Goal: Task Accomplishment & Management: Manage account settings

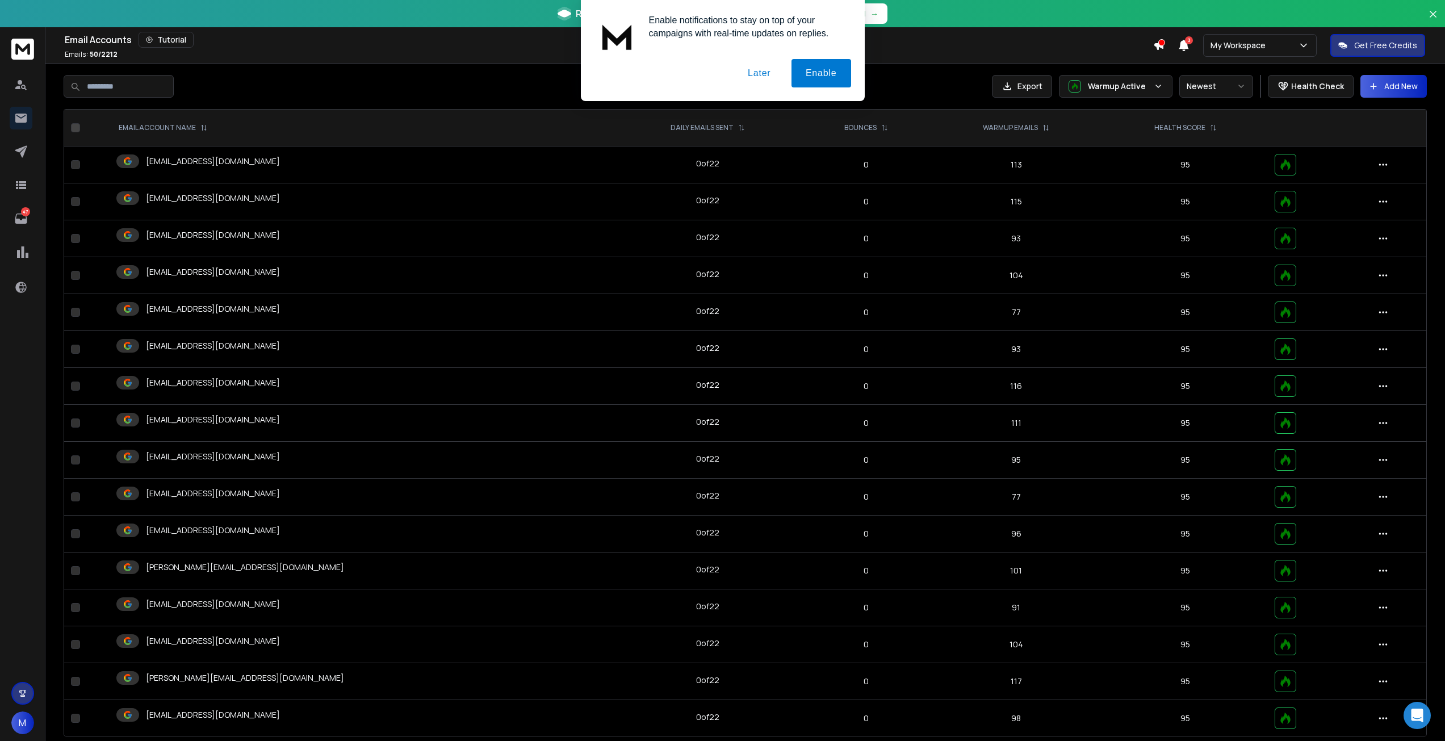
click at [756, 75] on button "Later" at bounding box center [759, 73] width 51 height 28
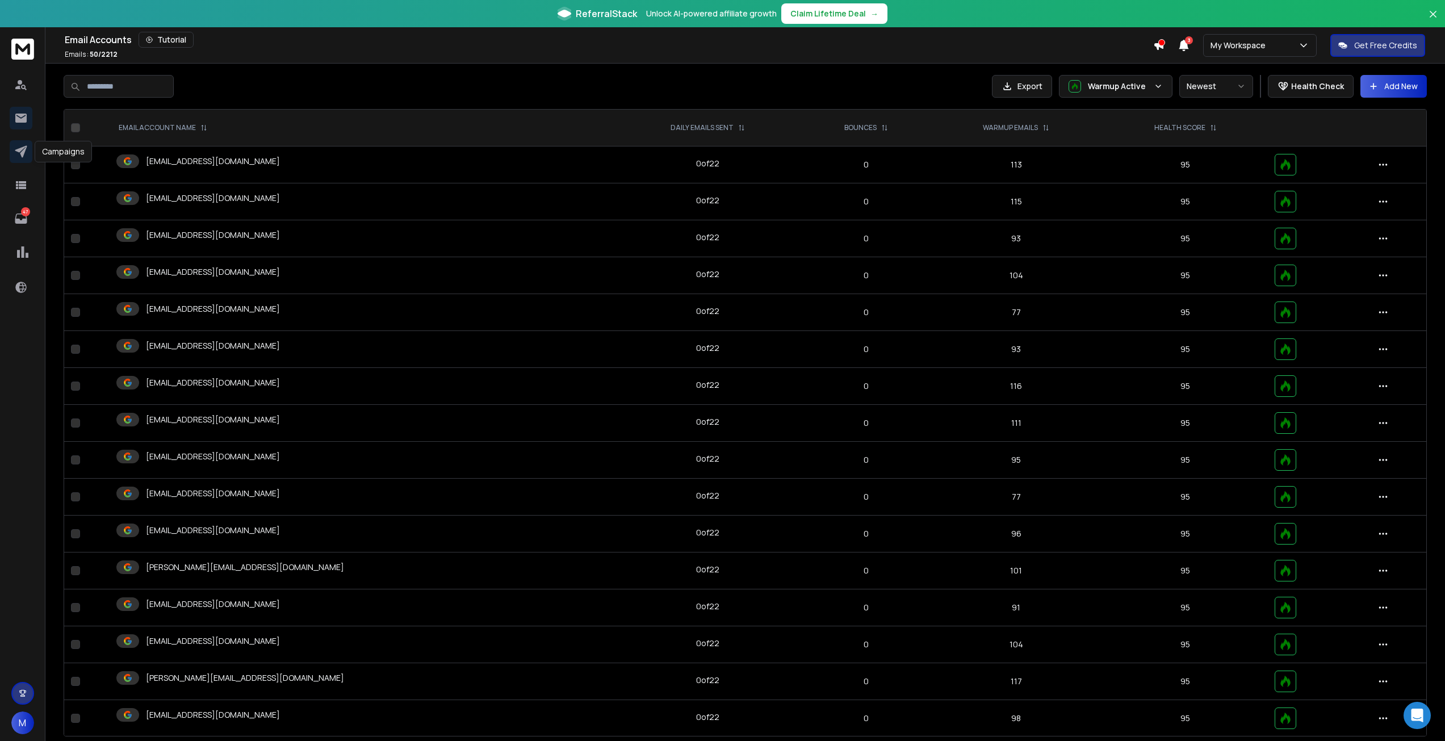
click at [25, 151] on icon at bounding box center [21, 152] width 14 height 14
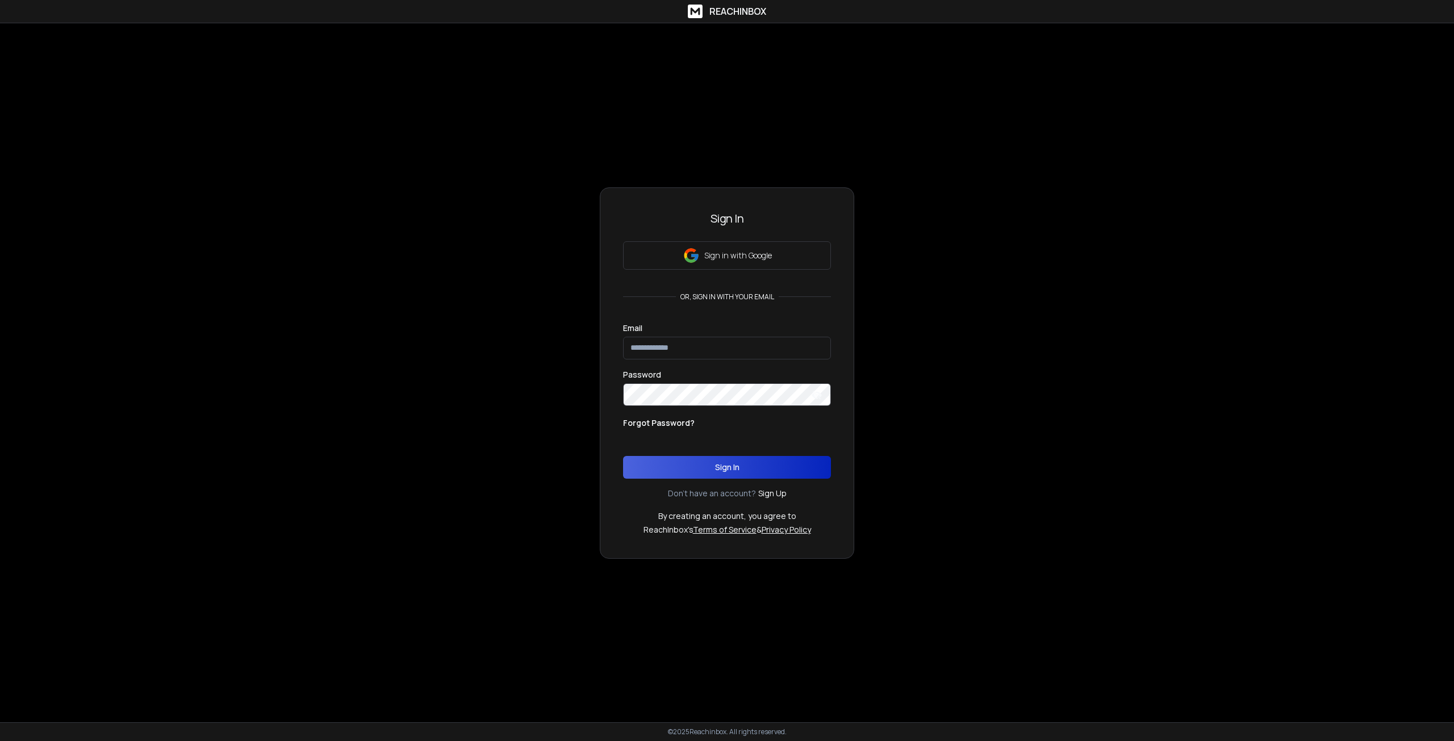
type input "**********"
click at [741, 468] on button "Sign In" at bounding box center [727, 467] width 208 height 23
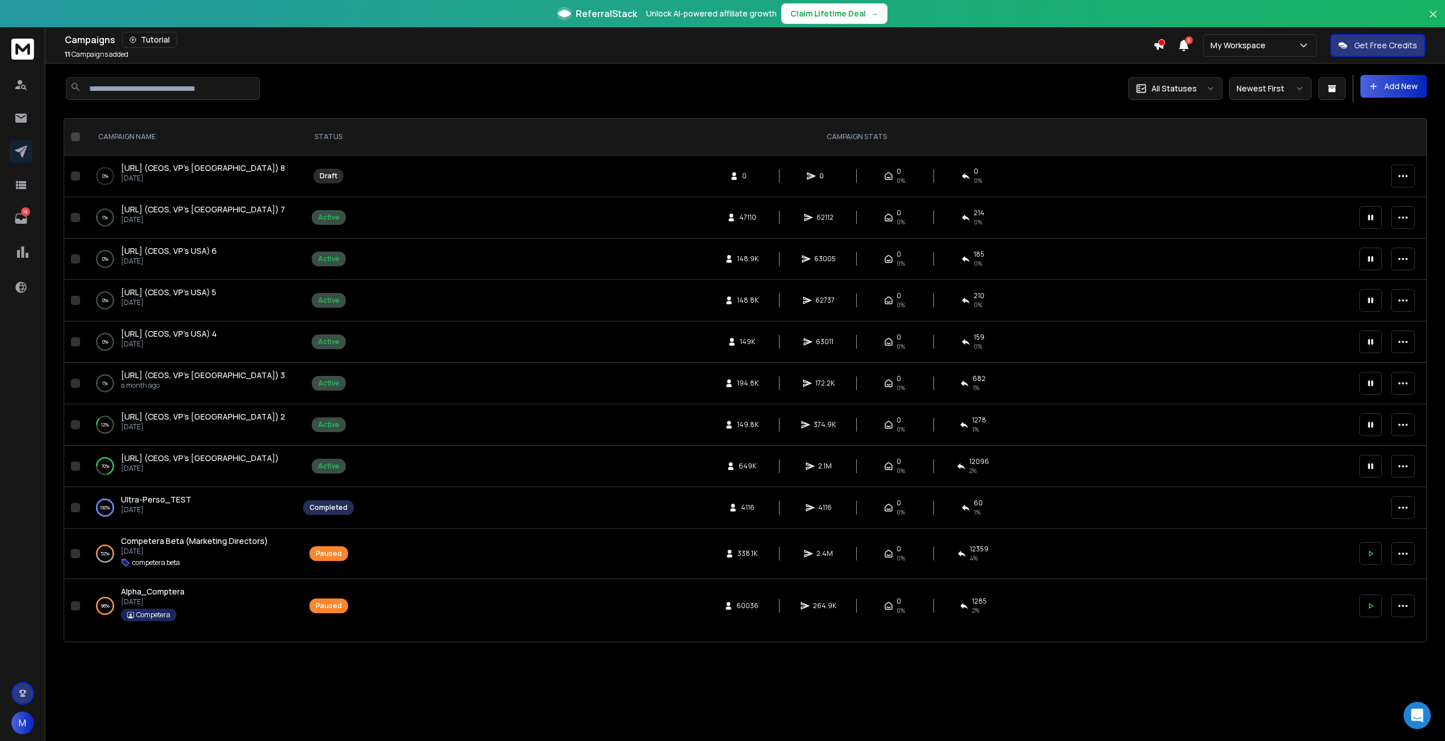
click at [73, 218] on button "button" at bounding box center [75, 217] width 9 height 9
click at [77, 261] on button "button" at bounding box center [75, 258] width 9 height 9
click at [72, 298] on button "button" at bounding box center [75, 300] width 9 height 9
click at [74, 341] on button "button" at bounding box center [75, 341] width 9 height 9
click at [76, 383] on button "button" at bounding box center [75, 383] width 9 height 9
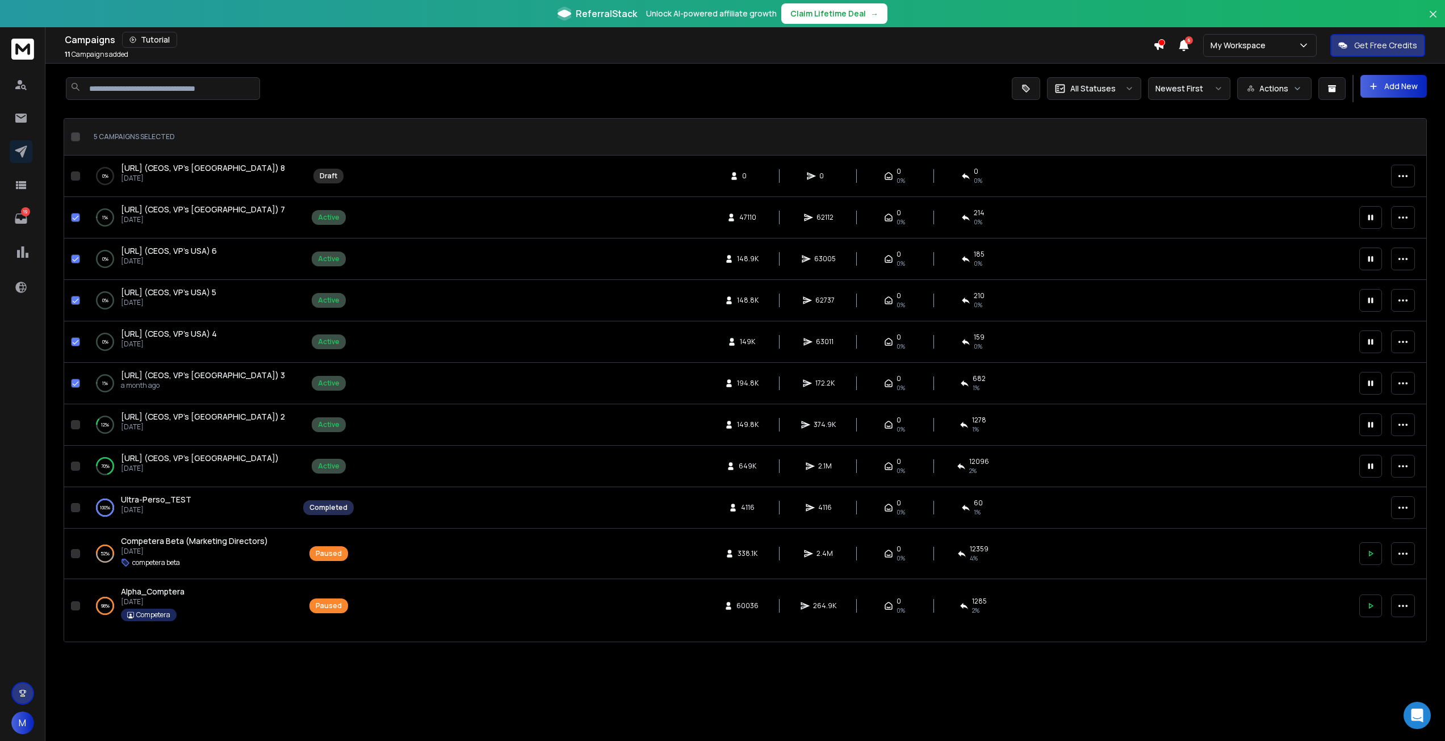
click at [74, 425] on button "button" at bounding box center [75, 424] width 9 height 9
click at [78, 465] on button "button" at bounding box center [75, 466] width 9 height 9
click at [1272, 95] on button "Actions" at bounding box center [1274, 88] width 74 height 23
click at [1281, 118] on p "Pause" at bounding box center [1272, 113] width 23 height 11
click at [750, 73] on div "Campaigns 11 Campaigns Added All Statuses Newest First Add New CAMPAIGN NAME ST…" at bounding box center [745, 446] width 1400 height 764
